Goal: Task Accomplishment & Management: Manage account settings

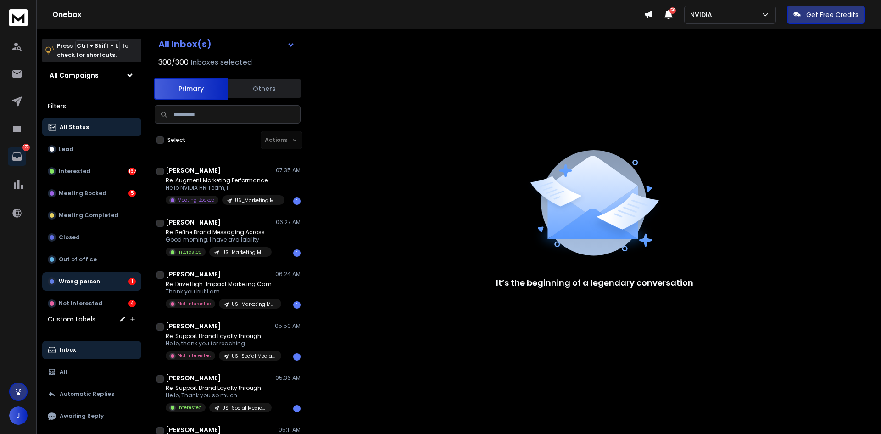
click at [107, 286] on button "Wrong person 1" at bounding box center [91, 281] width 99 height 18
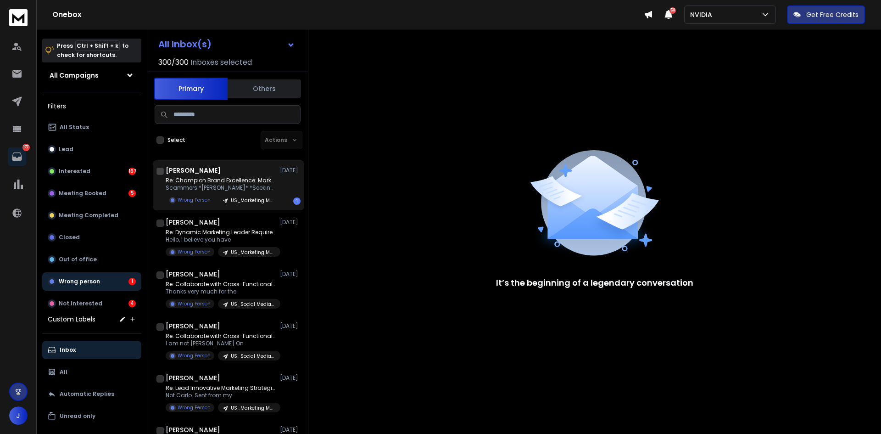
click at [252, 189] on p "Scammers *[PERSON_NAME]* *Seeking Opportunities" at bounding box center [221, 187] width 110 height 7
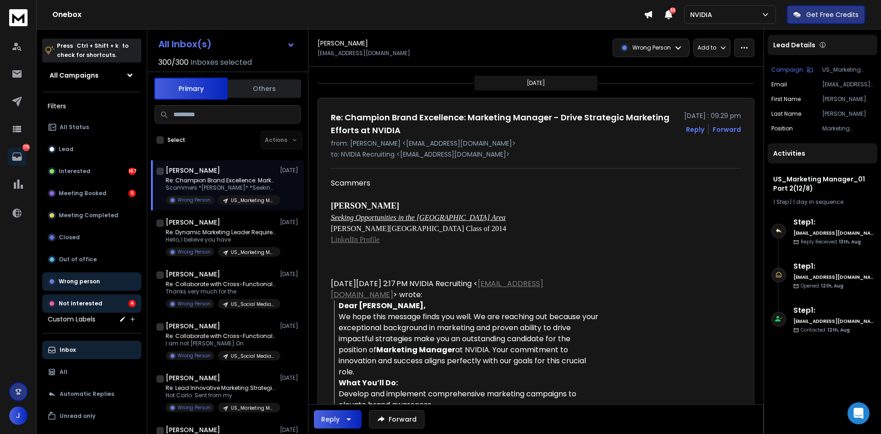
click at [105, 304] on button "Not Interested 4" at bounding box center [91, 303] width 99 height 18
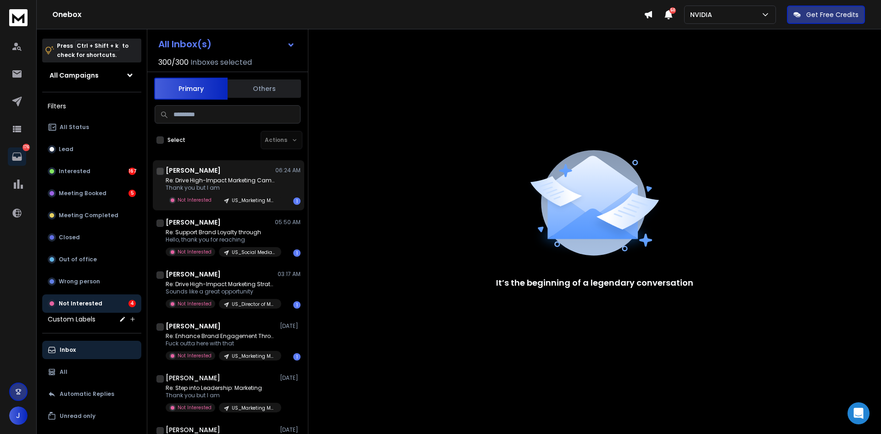
click at [238, 186] on p "Thank you but I am" at bounding box center [221, 187] width 110 height 7
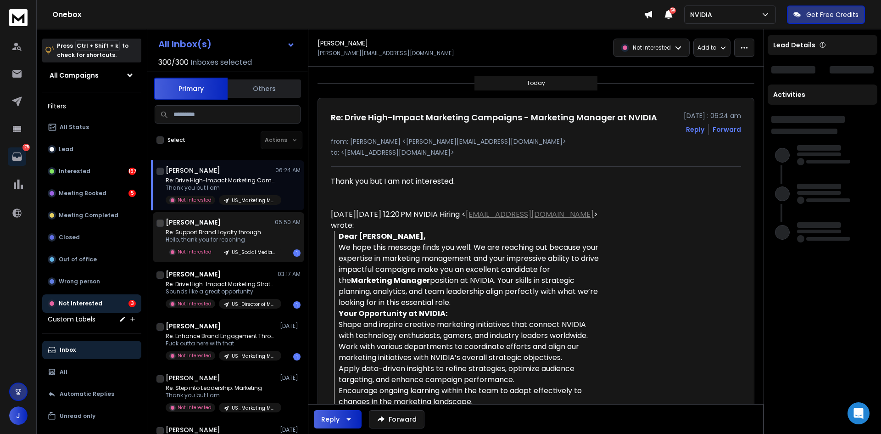
click at [221, 225] on h1 "[PERSON_NAME]" at bounding box center [193, 222] width 55 height 9
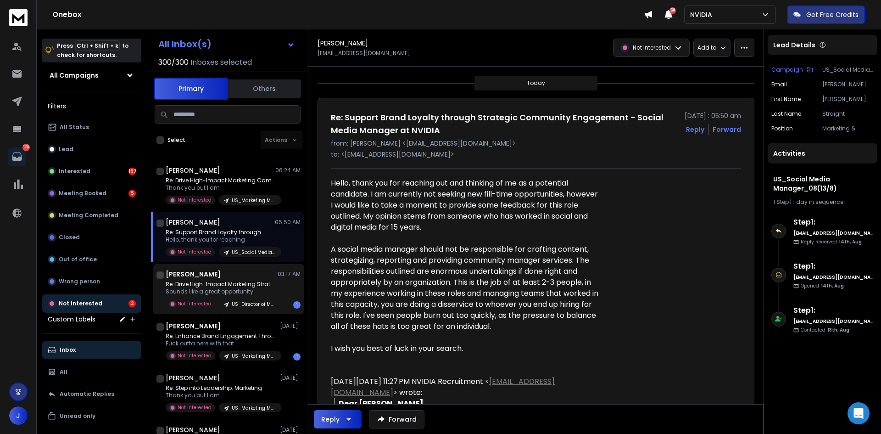
click at [213, 283] on p "Re: Drive High-Impact Marketing Strategies" at bounding box center [221, 283] width 110 height 7
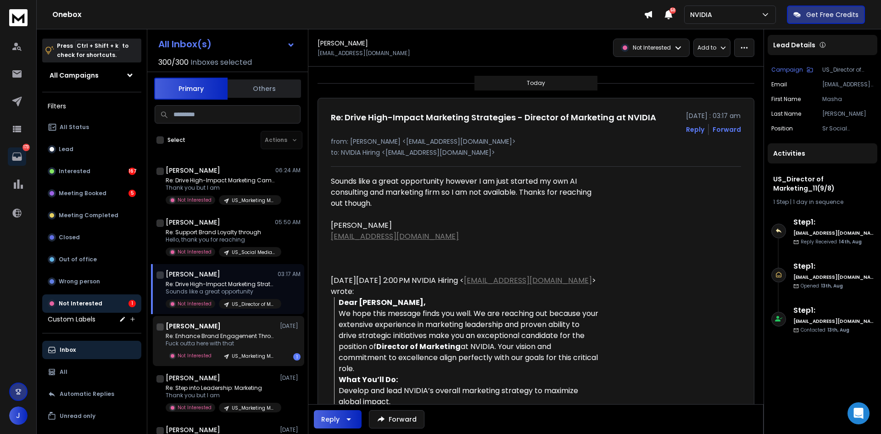
click at [219, 325] on div "[PERSON_NAME] [DATE]" at bounding box center [233, 325] width 135 height 9
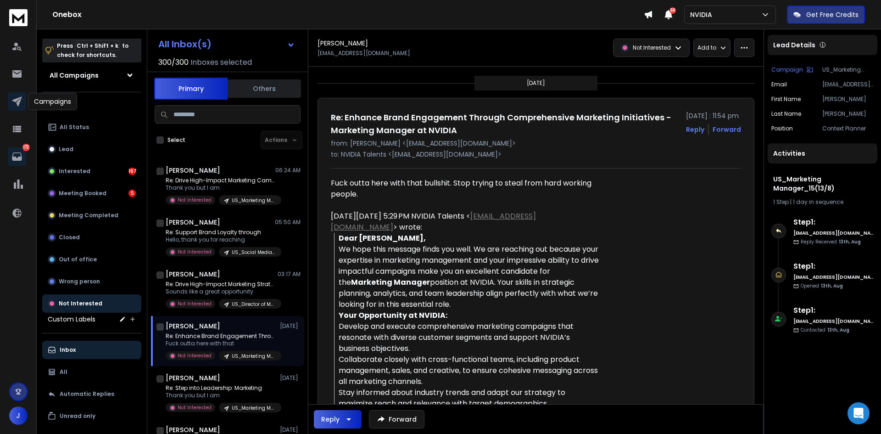
click at [21, 106] on icon at bounding box center [16, 101] width 11 height 11
